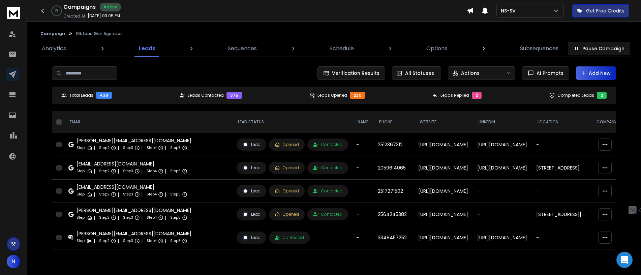
click at [591, 72] on button "Add New" at bounding box center [596, 72] width 40 height 13
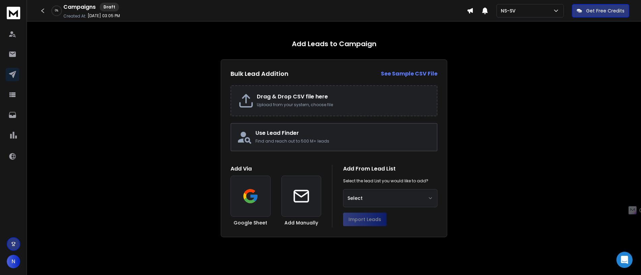
click at [313, 103] on p "Upload from your system, choose file" at bounding box center [343, 104] width 173 height 5
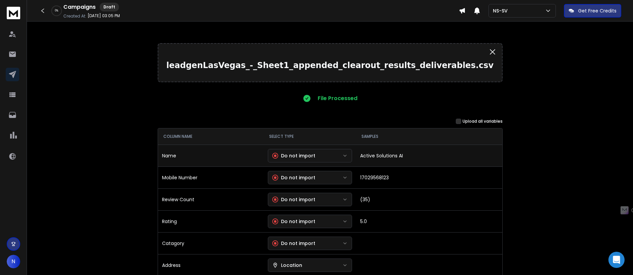
click at [297, 155] on div "Do not import" at bounding box center [293, 155] width 43 height 7
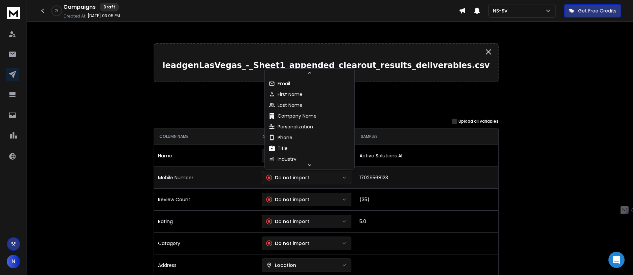
click at [292, 180] on div "Do not import" at bounding box center [287, 177] width 43 height 7
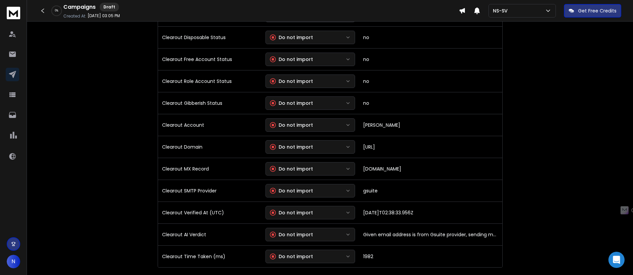
scroll to position [585, 0]
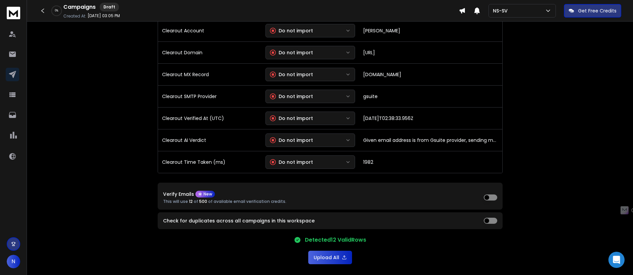
click at [332, 254] on button "Upload All" at bounding box center [330, 257] width 44 height 13
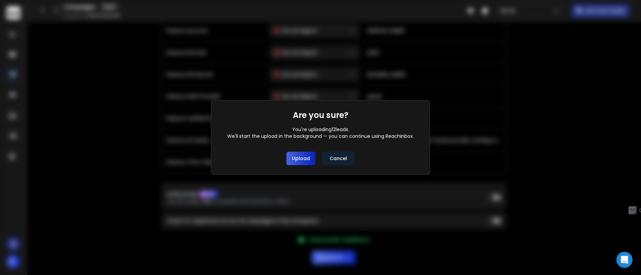
click at [293, 158] on button "Upload" at bounding box center [300, 158] width 29 height 13
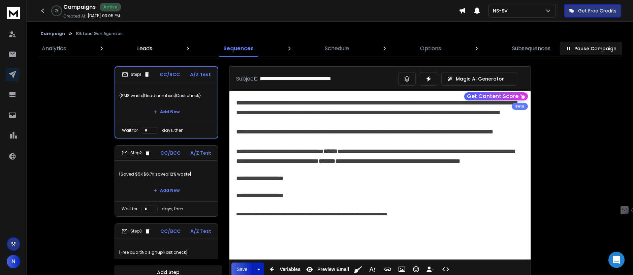
click at [144, 46] on p "Leads" at bounding box center [144, 48] width 15 height 8
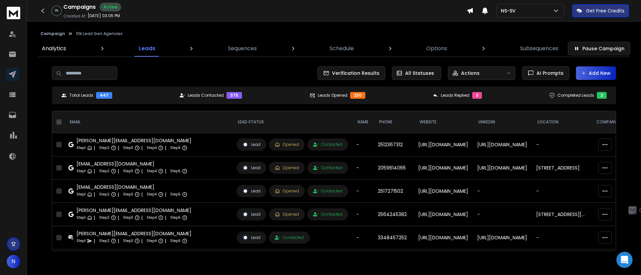
click at [52, 45] on p "Analytics" at bounding box center [54, 48] width 24 height 8
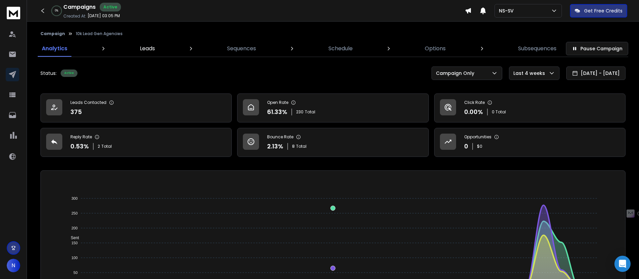
click at [143, 44] on link "Leads" at bounding box center [147, 48] width 23 height 16
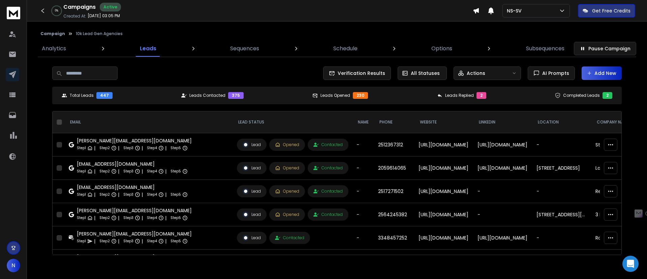
click at [603, 69] on button "Add New" at bounding box center [601, 72] width 40 height 13
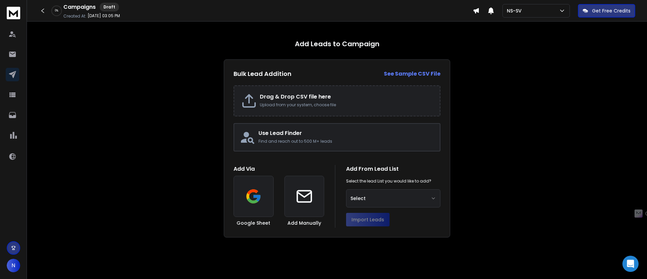
click at [311, 102] on p "Upload from your system, choose file" at bounding box center [346, 104] width 173 height 5
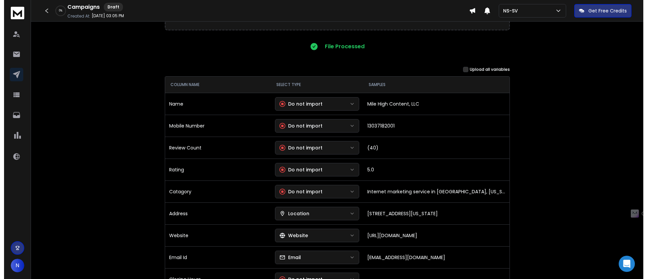
scroll to position [52, 0]
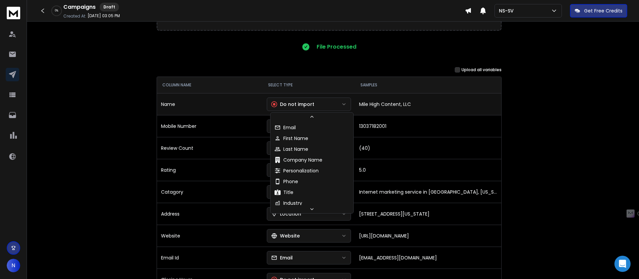
click at [298, 104] on div "Do not import" at bounding box center [292, 104] width 43 height 7
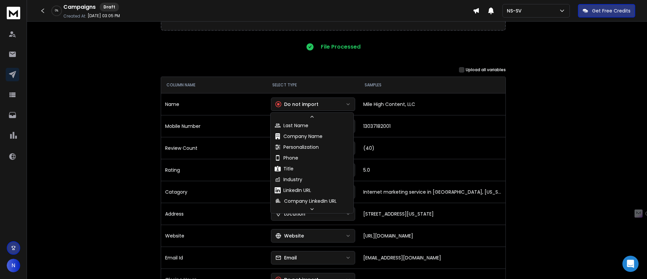
scroll to position [0, 0]
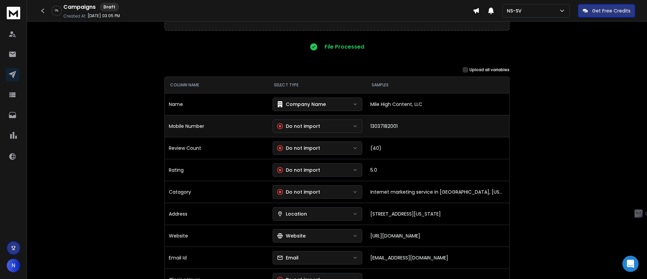
click at [296, 126] on div "Do not import" at bounding box center [298, 126] width 43 height 7
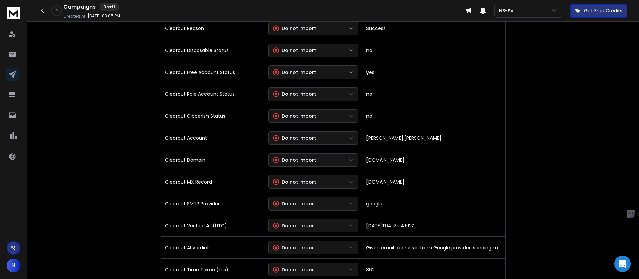
scroll to position [581, 0]
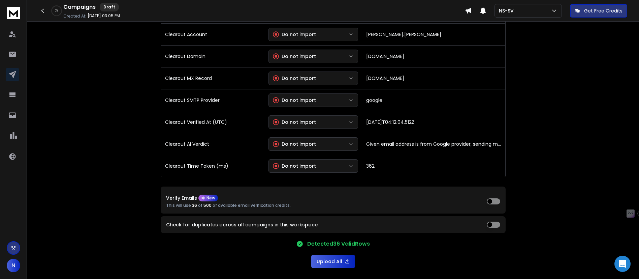
click at [330, 263] on button "Upload All" at bounding box center [333, 260] width 44 height 13
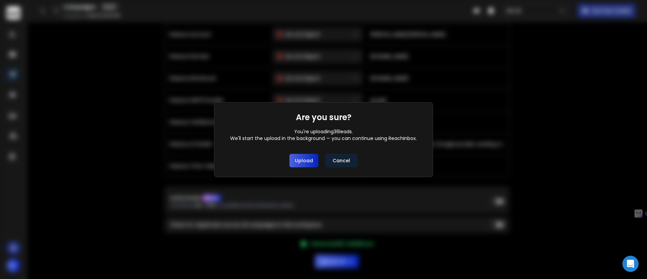
click at [297, 157] on button "Upload" at bounding box center [303, 160] width 29 height 13
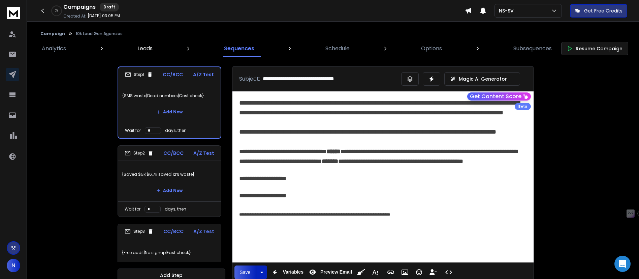
click at [142, 50] on p "Leads" at bounding box center [144, 48] width 15 height 8
